Goal: Navigation & Orientation: Find specific page/section

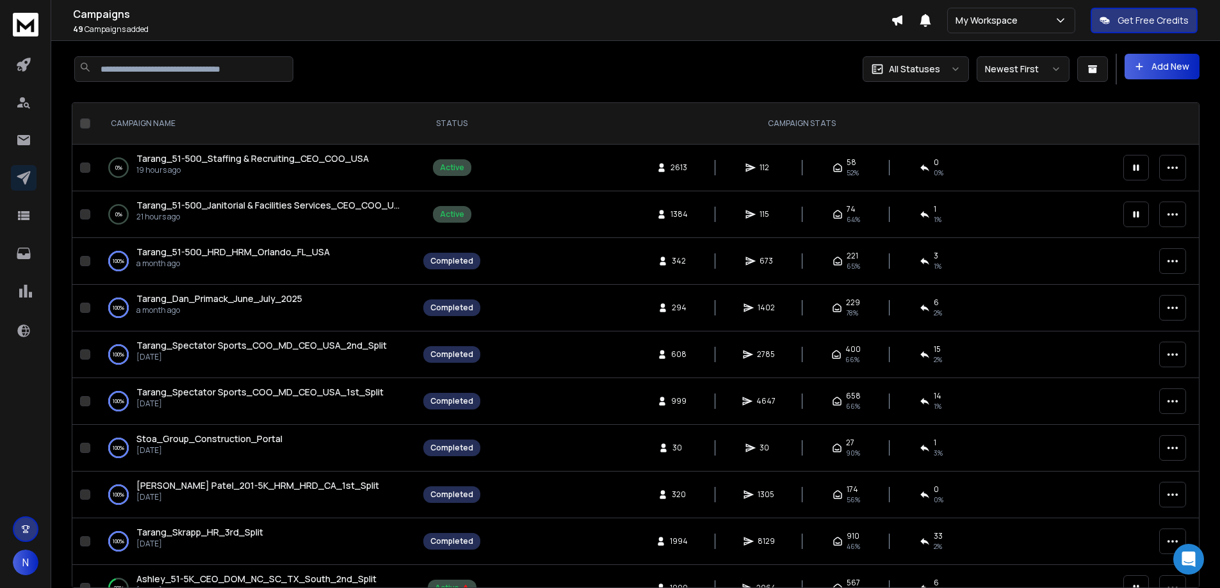
click at [0, 507] on div "N" at bounding box center [25, 294] width 51 height 588
